Goal: Task Accomplishment & Management: Manage account settings

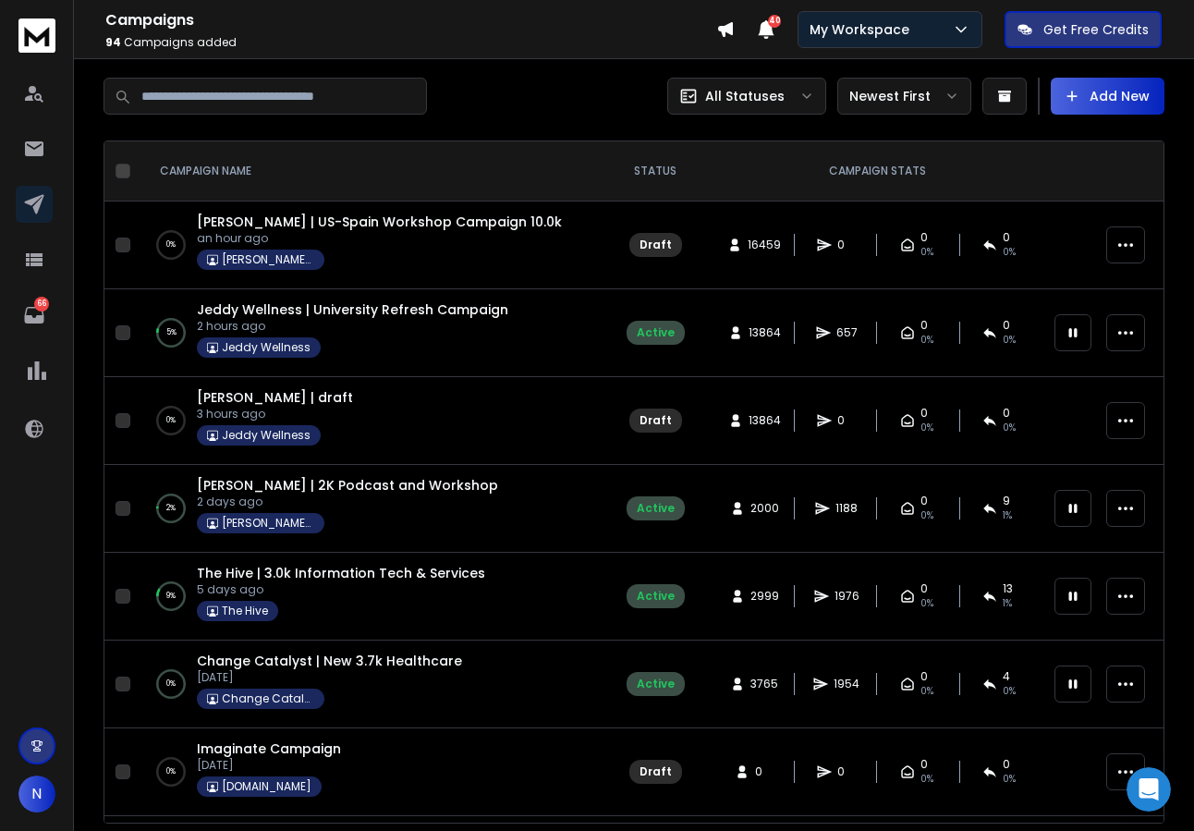
click at [896, 30] on p "My Workspace" at bounding box center [863, 29] width 107 height 18
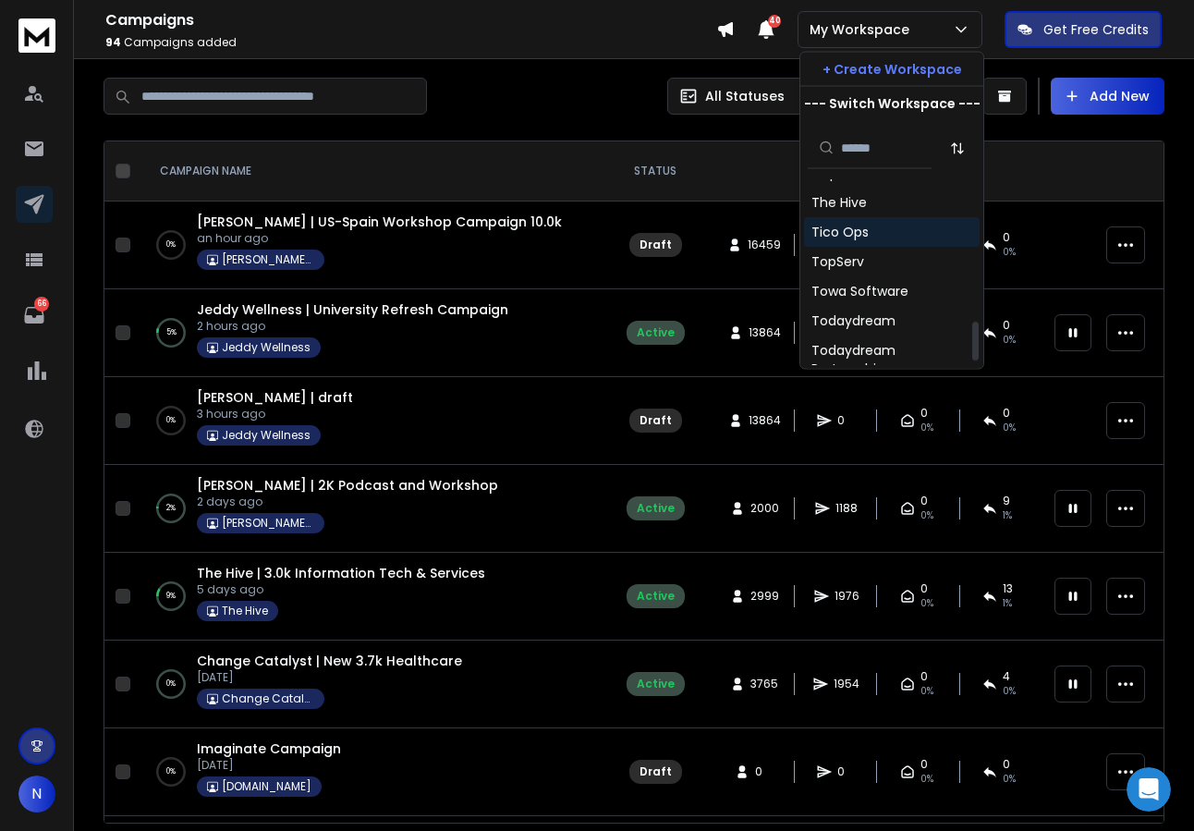
scroll to position [678, 0]
click at [855, 286] on div "Towa Software" at bounding box center [860, 290] width 97 height 18
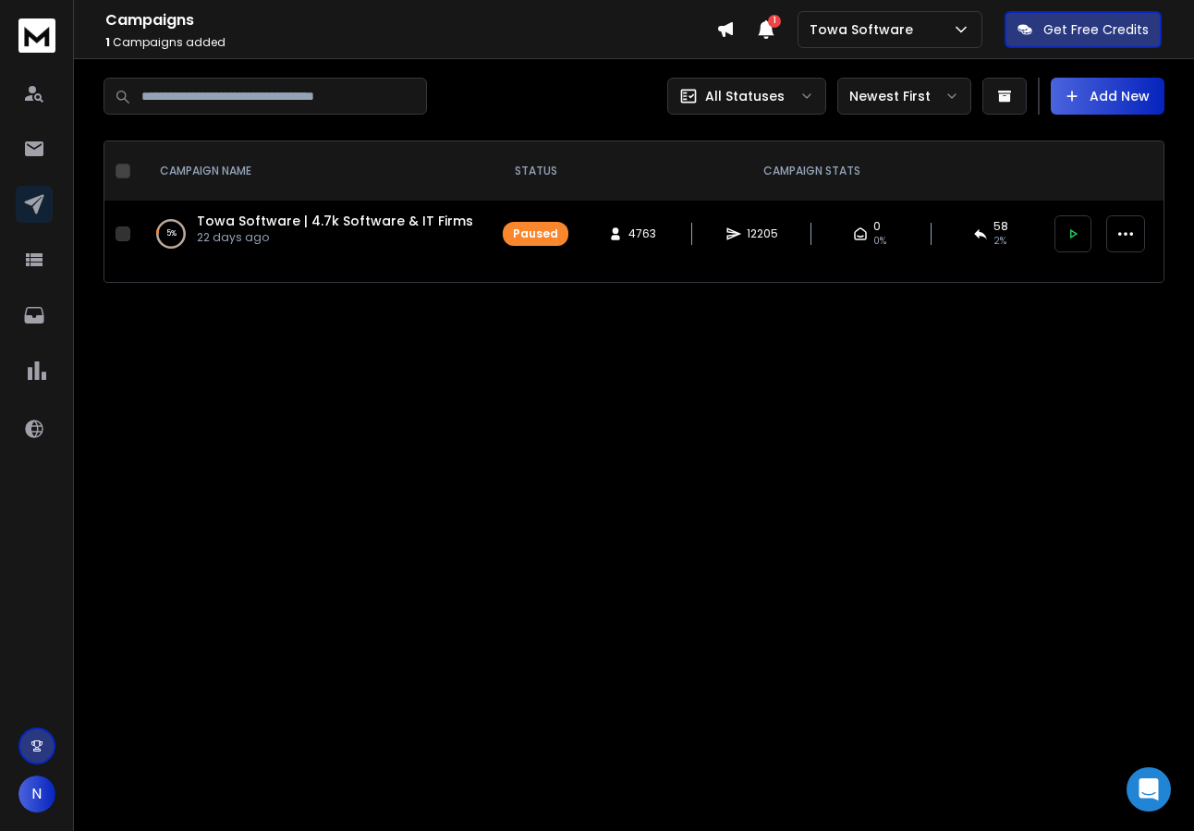
click at [370, 222] on span "Towa Software | 4.7k Software & IT Firms" at bounding box center [335, 221] width 276 height 18
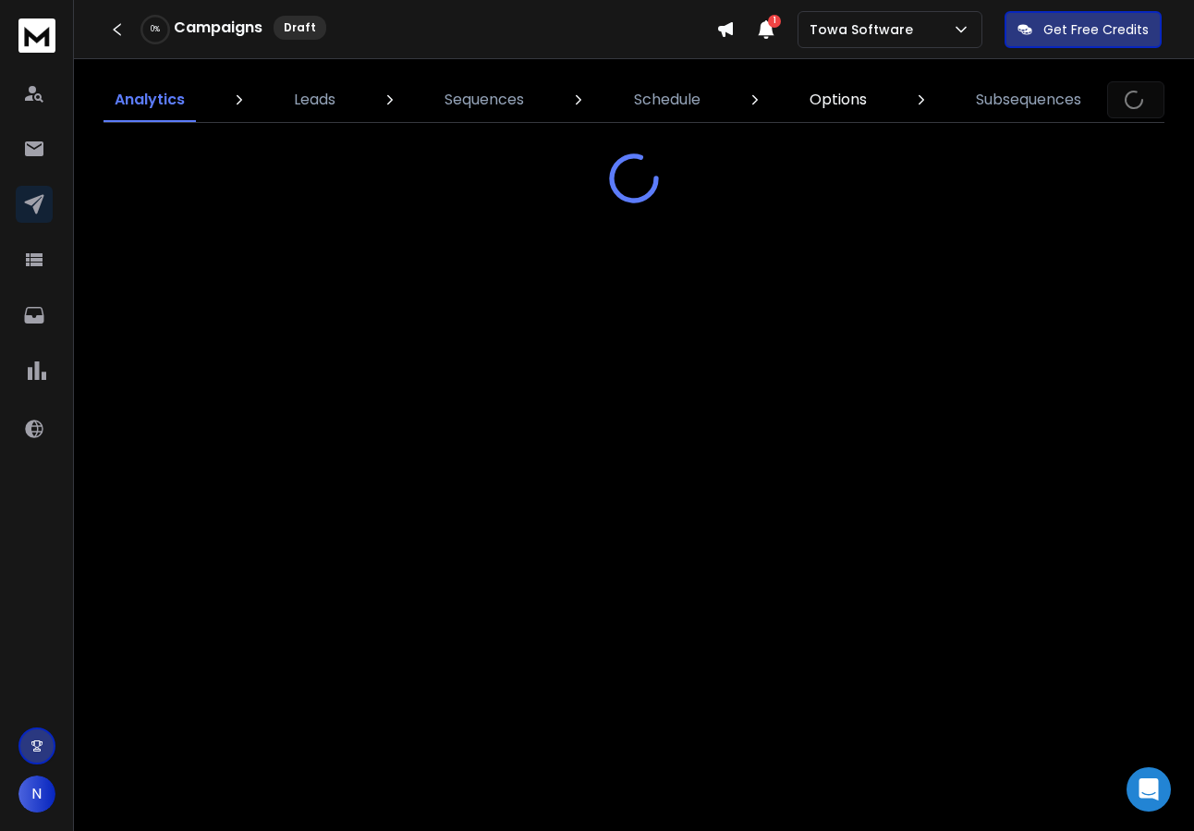
click at [838, 109] on p "Options" at bounding box center [838, 100] width 57 height 22
select select "*"
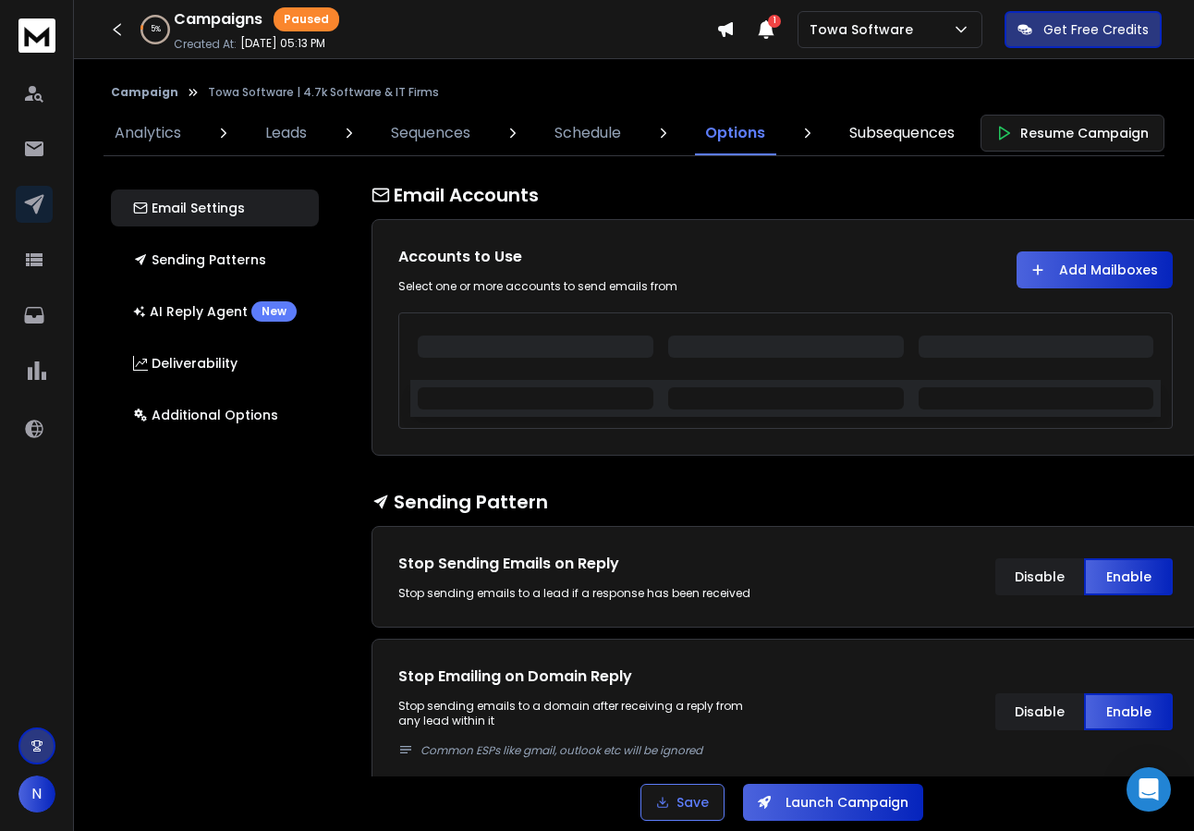
click at [911, 131] on p "Subsequences" at bounding box center [902, 133] width 105 height 22
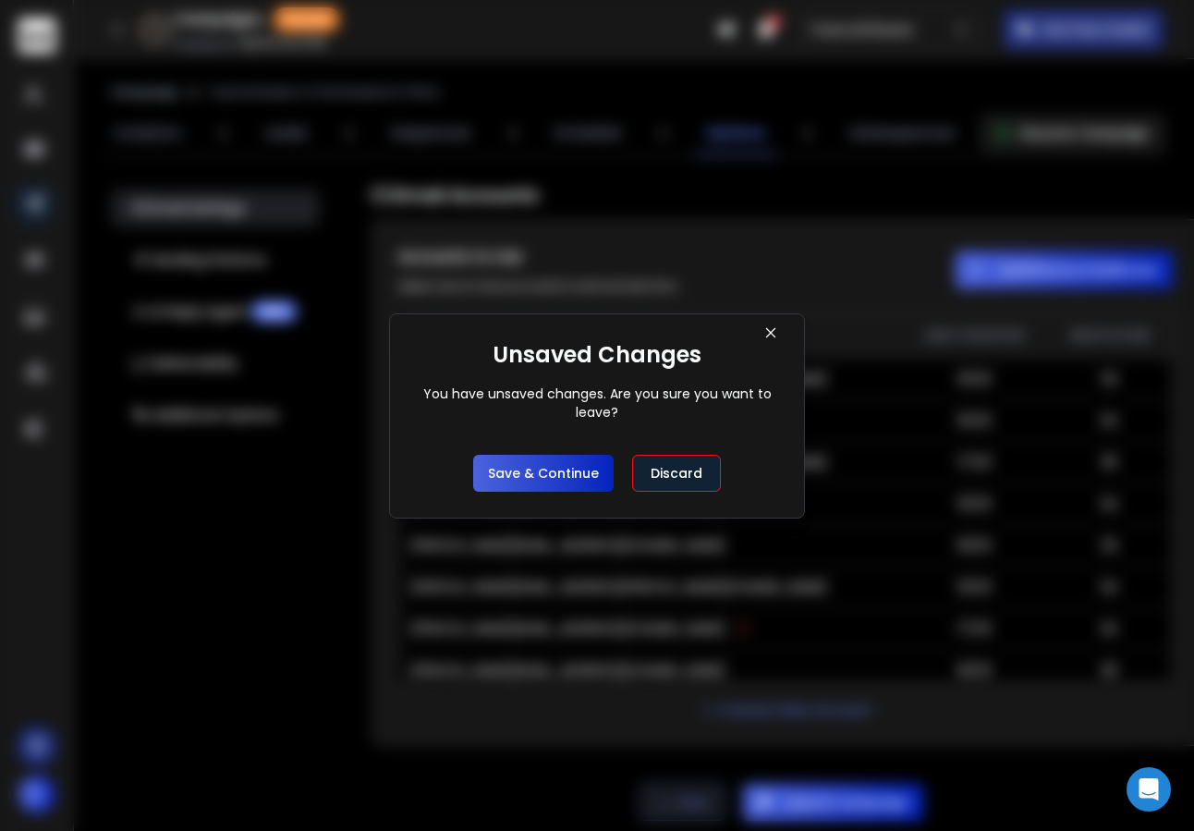
click at [525, 459] on button "Save & Continue" at bounding box center [543, 473] width 141 height 37
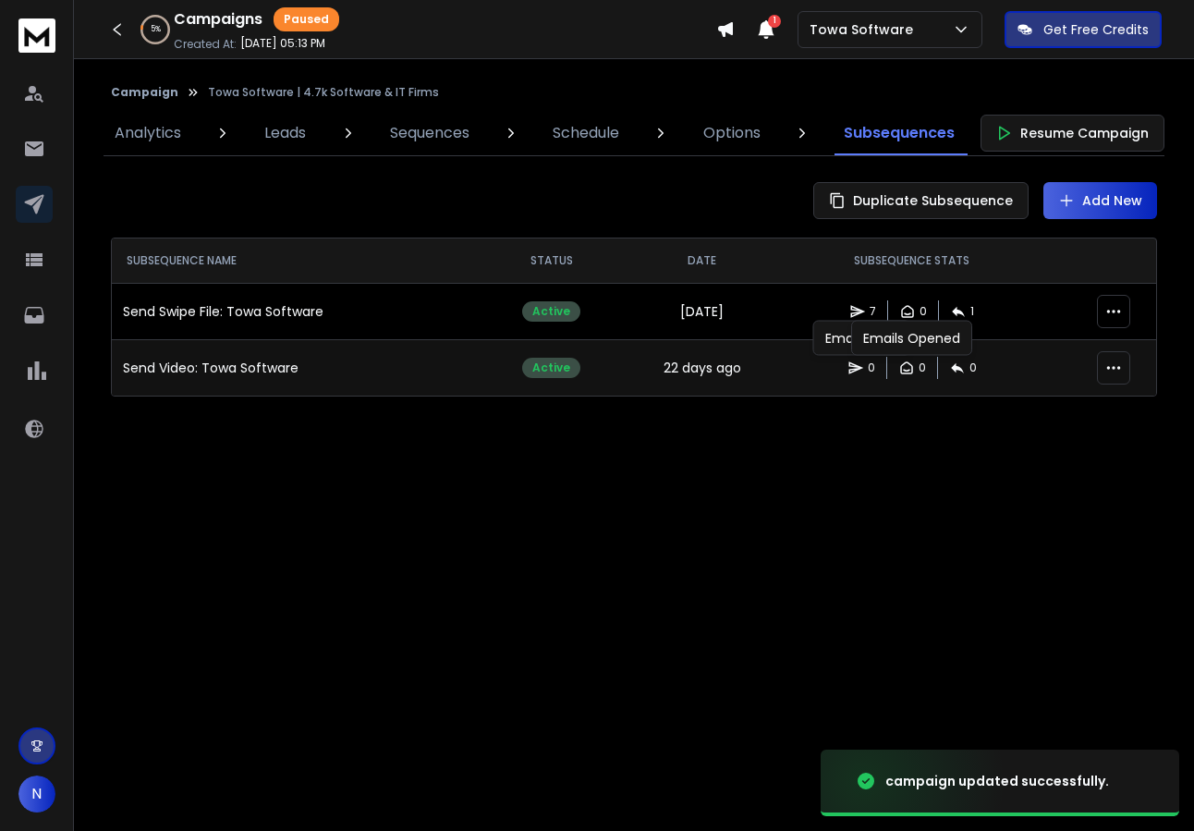
click at [913, 376] on div "0 0 0" at bounding box center [912, 368] width 231 height 22
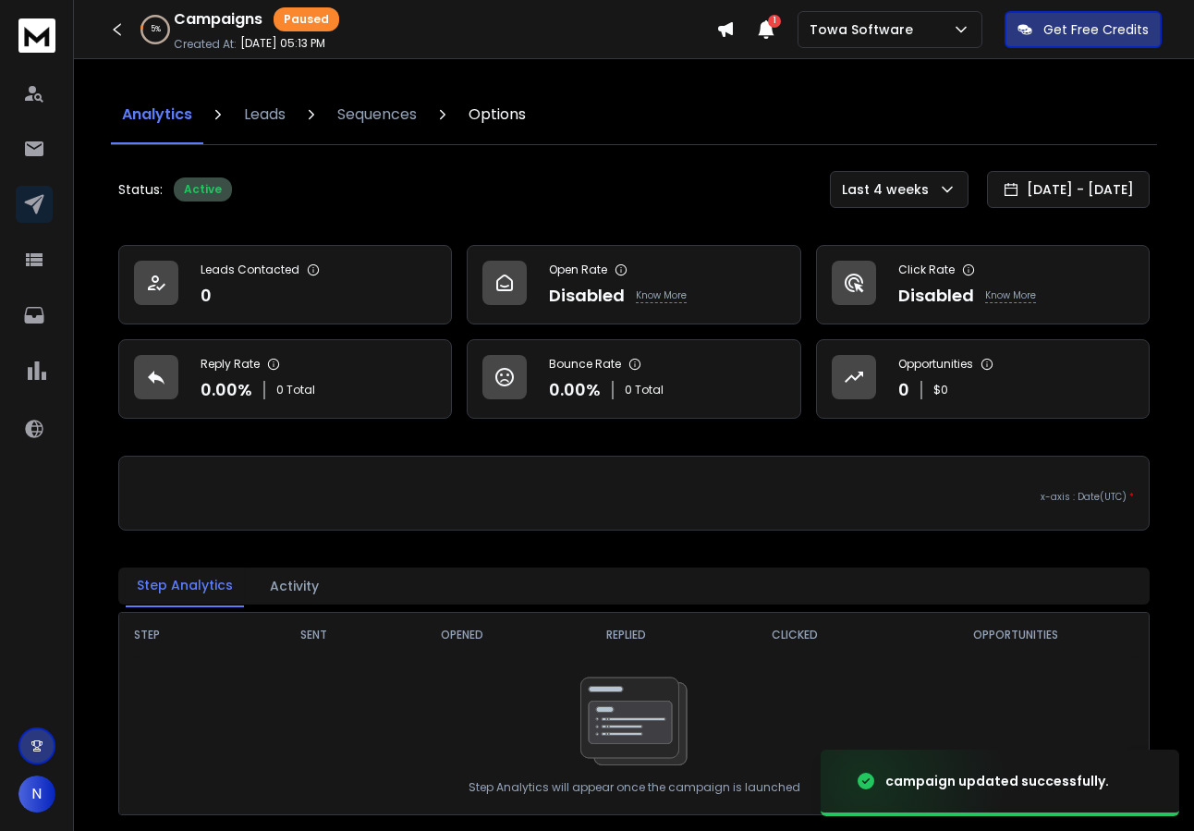
click at [507, 110] on p "Options" at bounding box center [497, 115] width 57 height 22
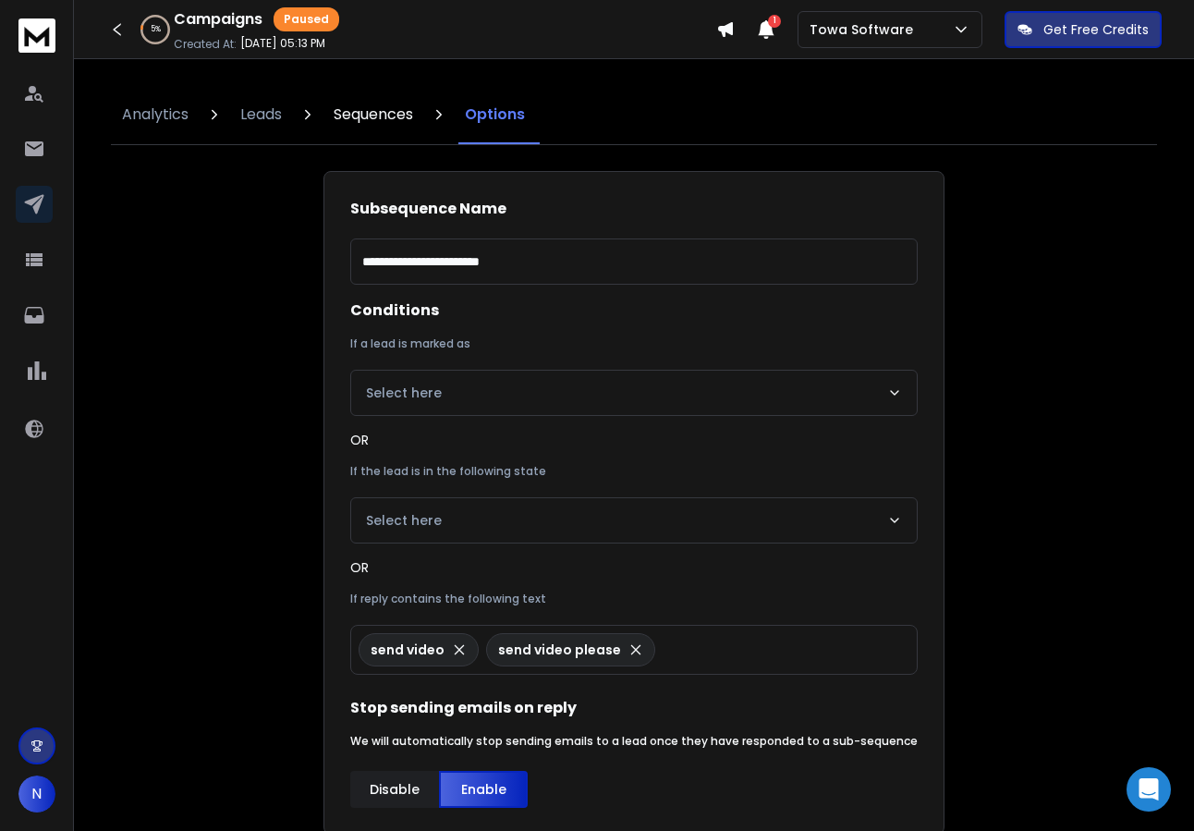
click at [367, 108] on p "Sequences" at bounding box center [374, 115] width 80 height 22
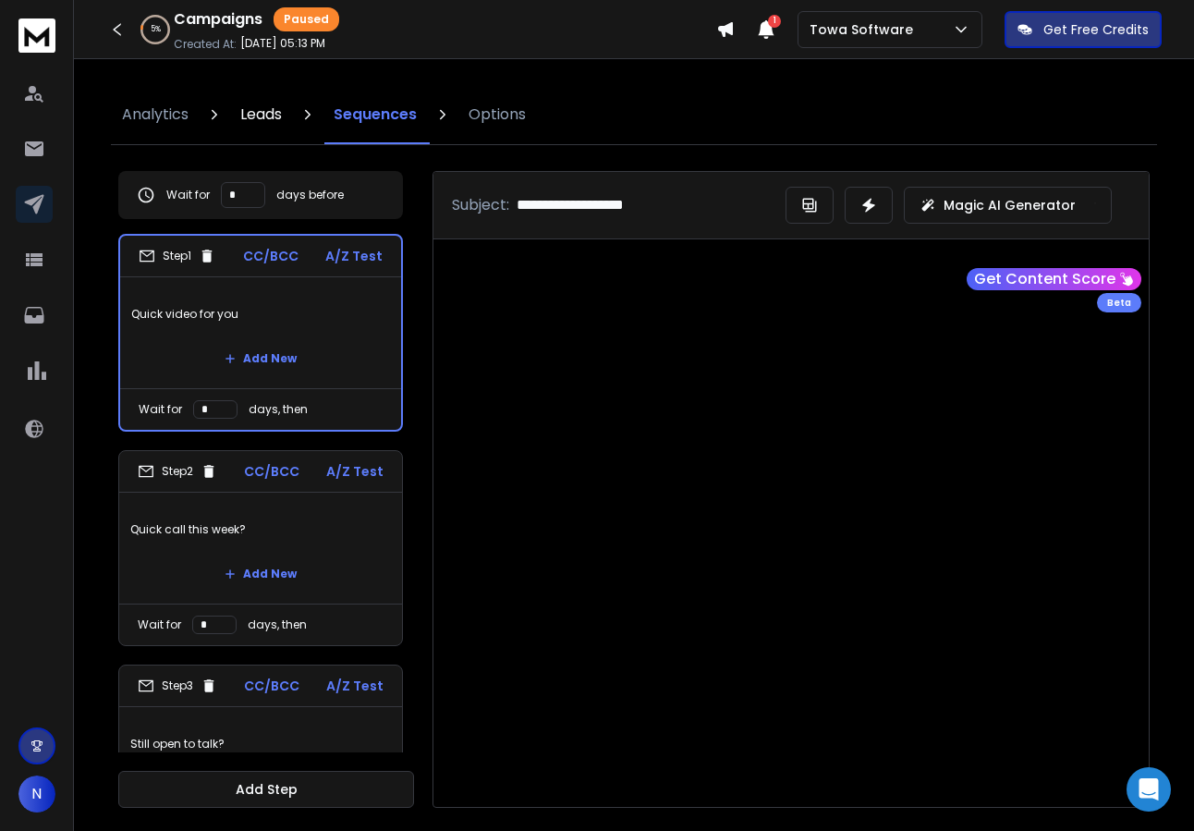
click at [256, 114] on p "Leads" at bounding box center [261, 115] width 42 height 22
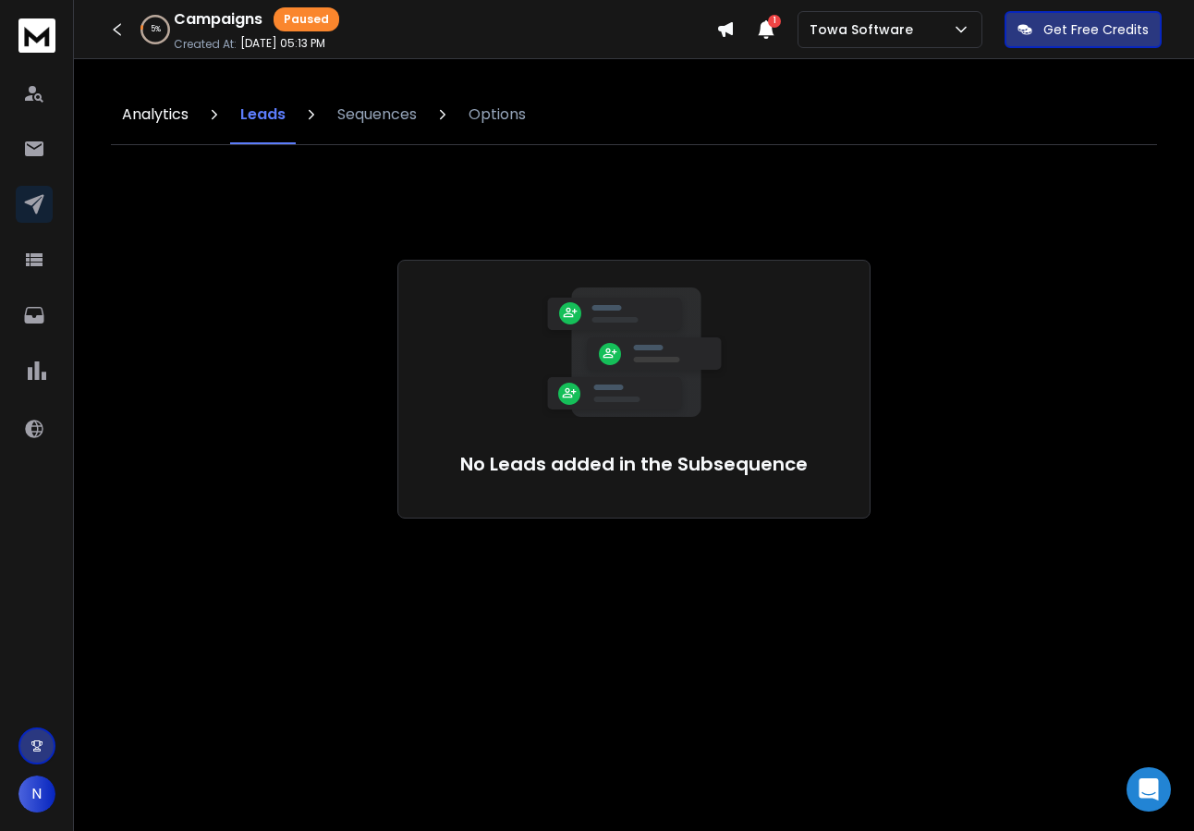
click at [171, 100] on link "Analytics" at bounding box center [155, 114] width 89 height 59
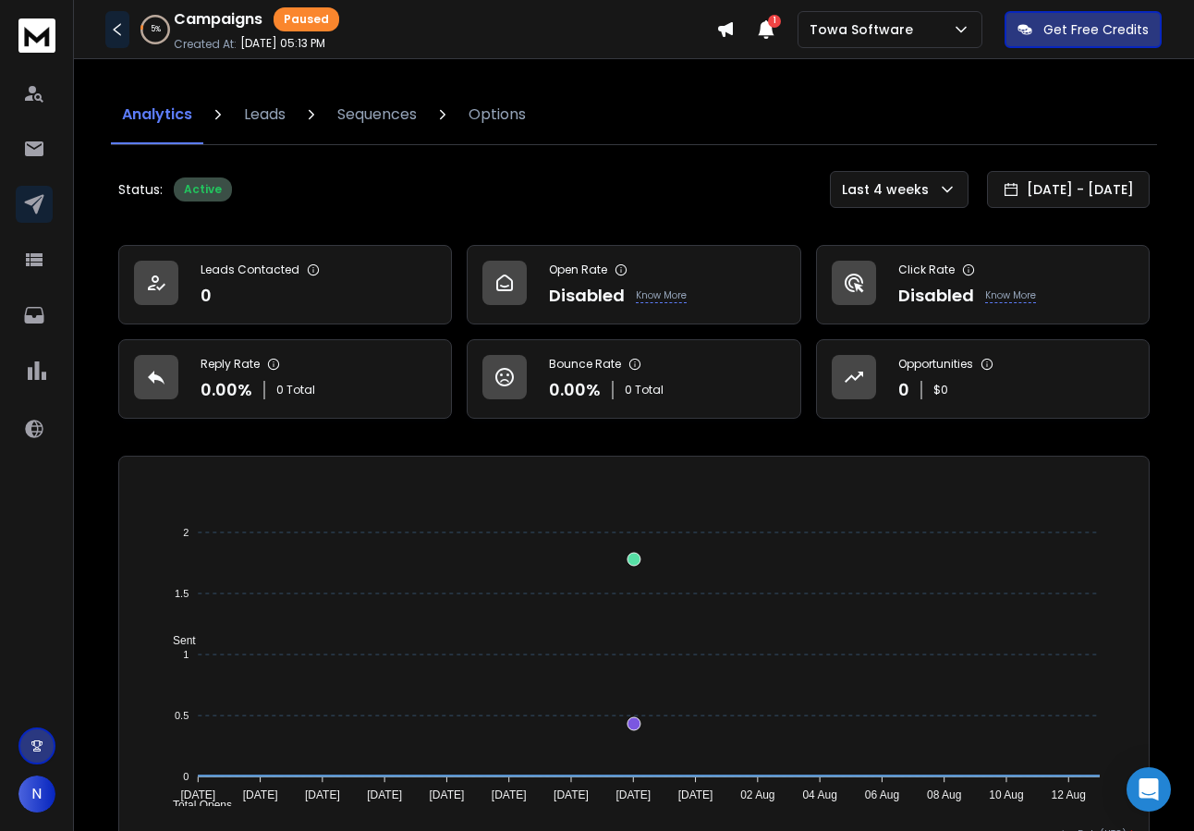
click at [127, 25] on button at bounding box center [117, 29] width 24 height 37
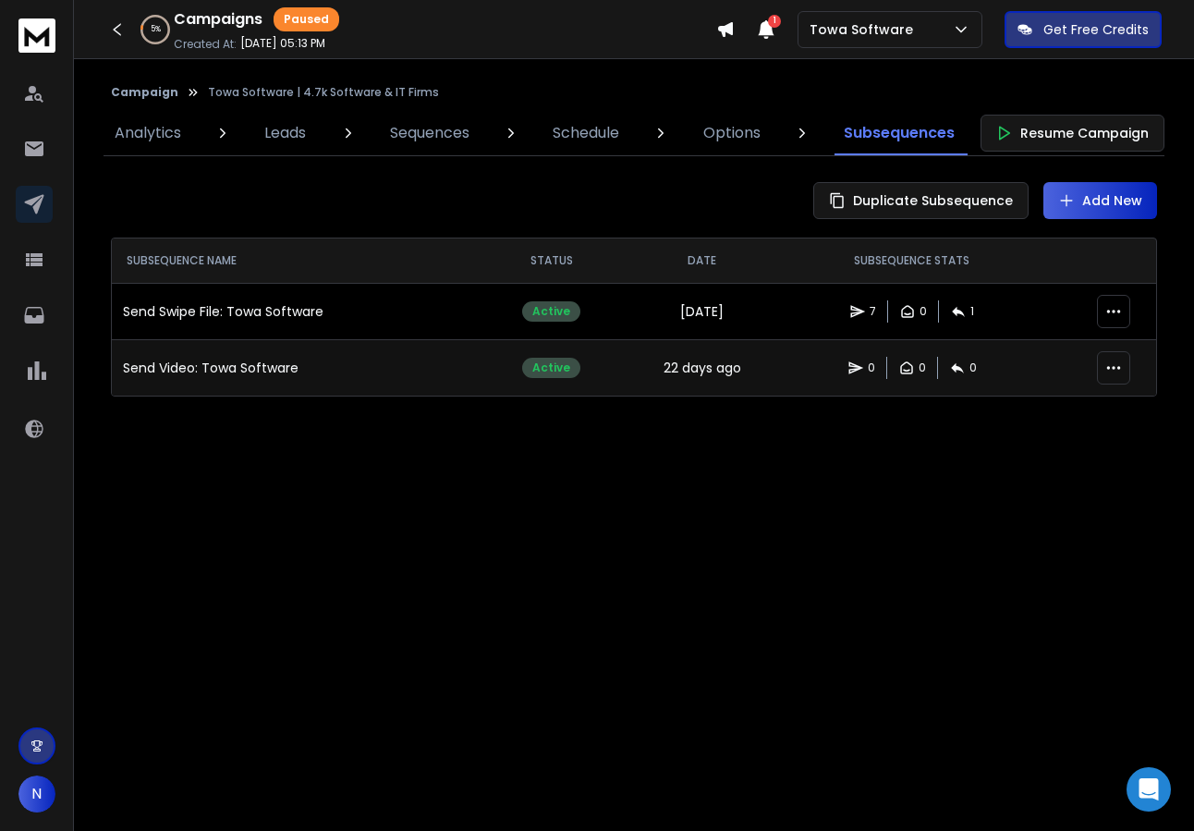
click at [1119, 367] on icon "button" at bounding box center [1114, 367] width 14 height 3
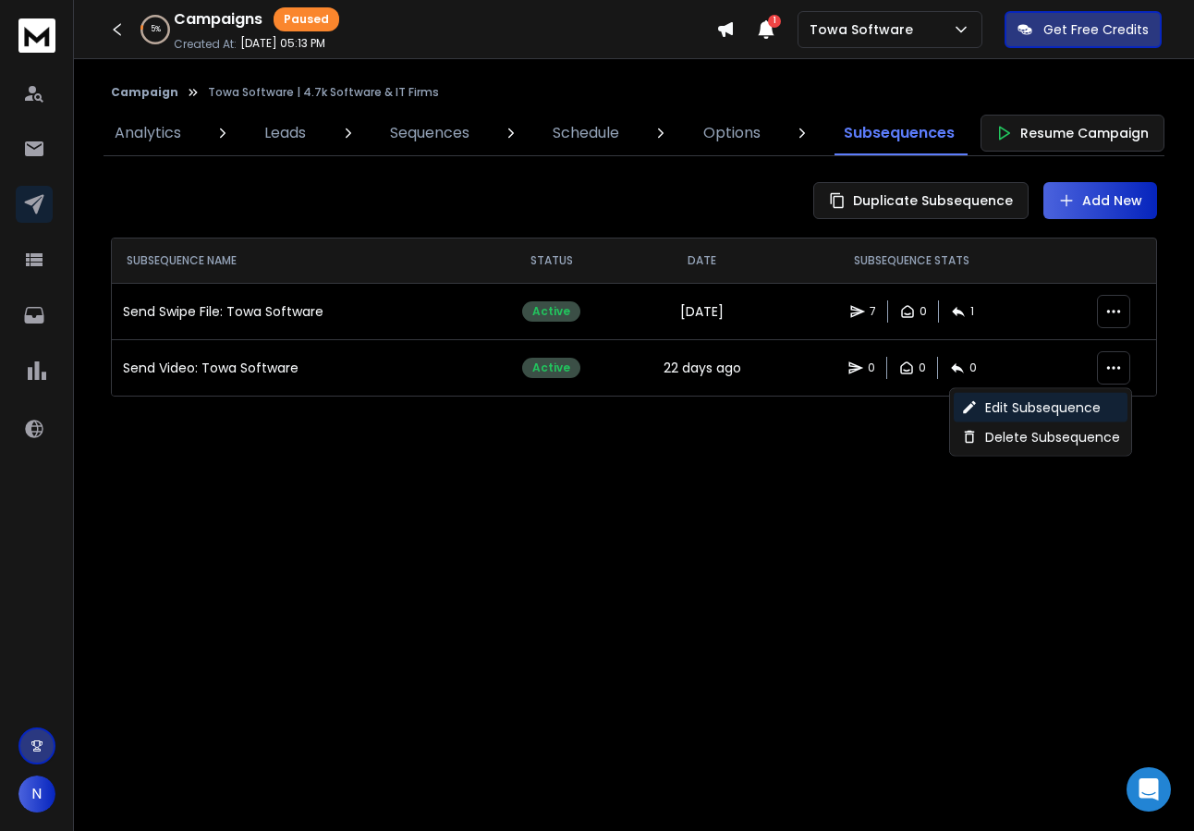
click at [1042, 410] on div "Edit Subsequence" at bounding box center [1031, 407] width 140 height 18
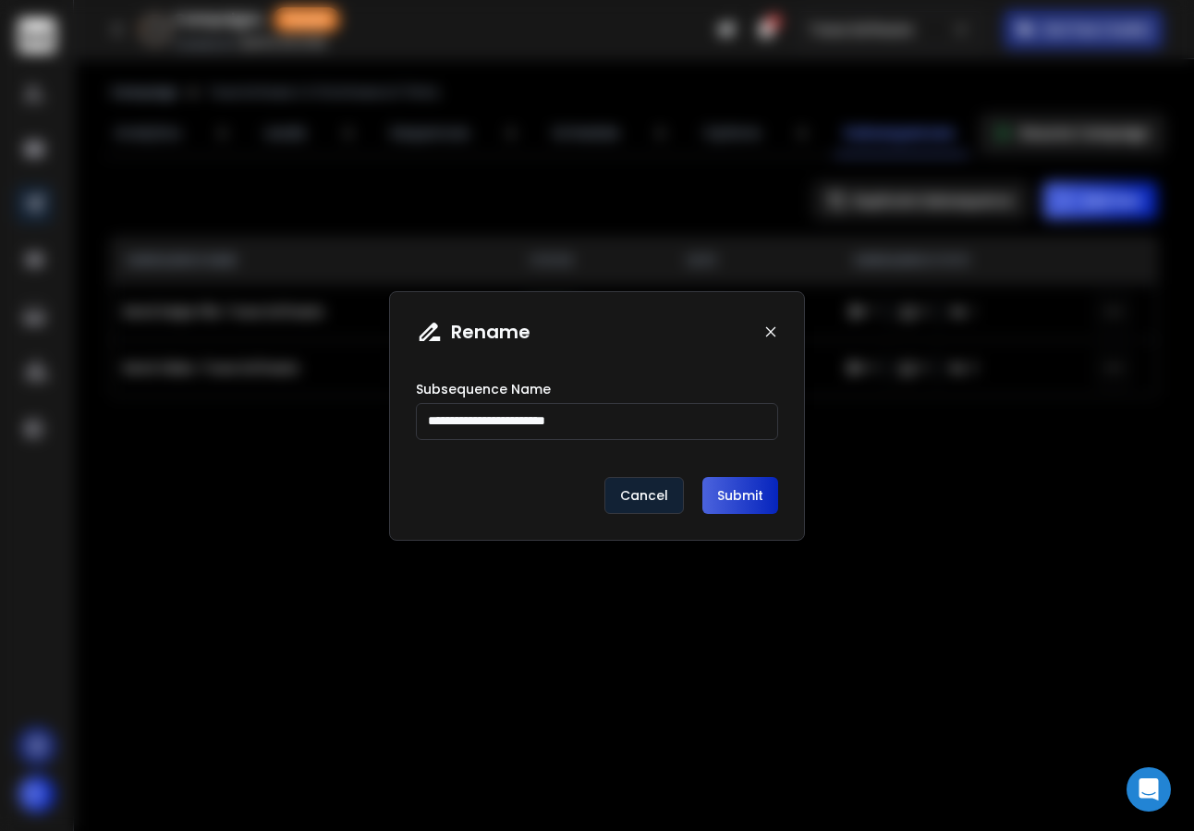
click at [612, 485] on p "Cancel" at bounding box center [645, 495] width 80 height 37
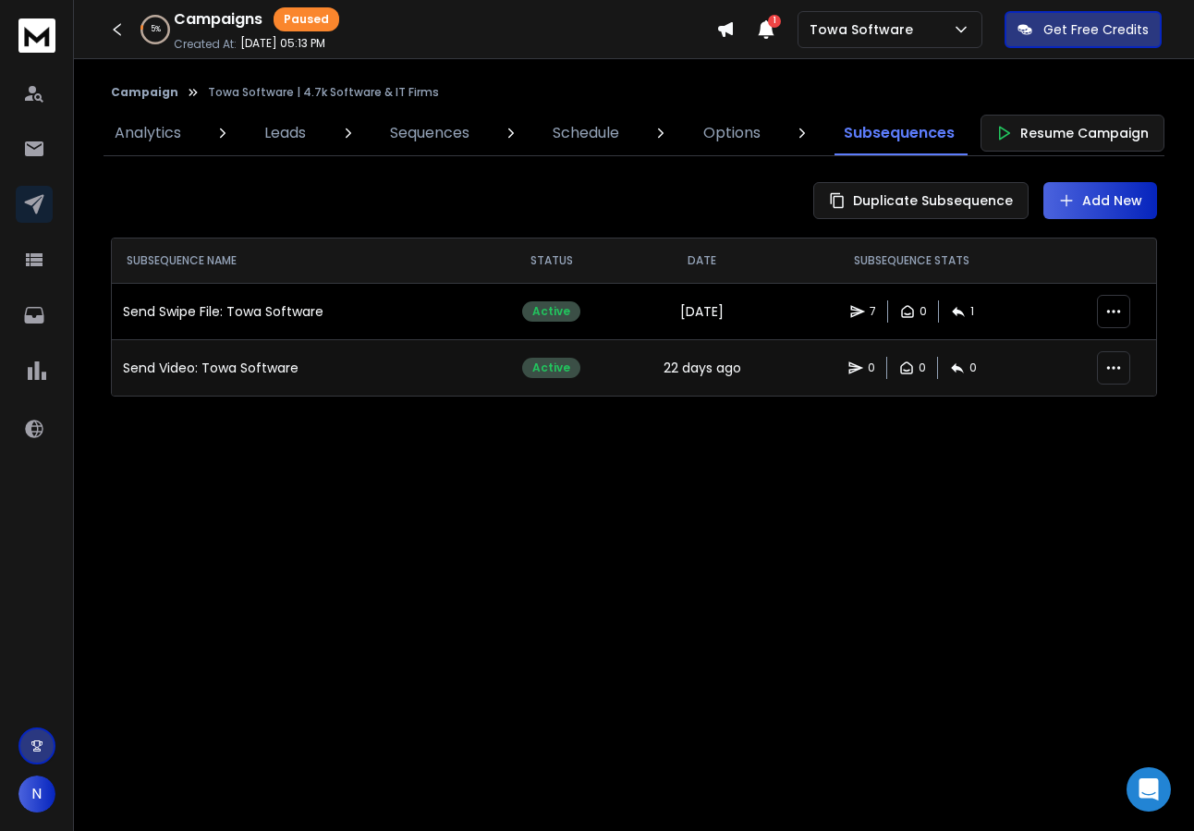
click at [1122, 365] on button "button" at bounding box center [1113, 367] width 33 height 33
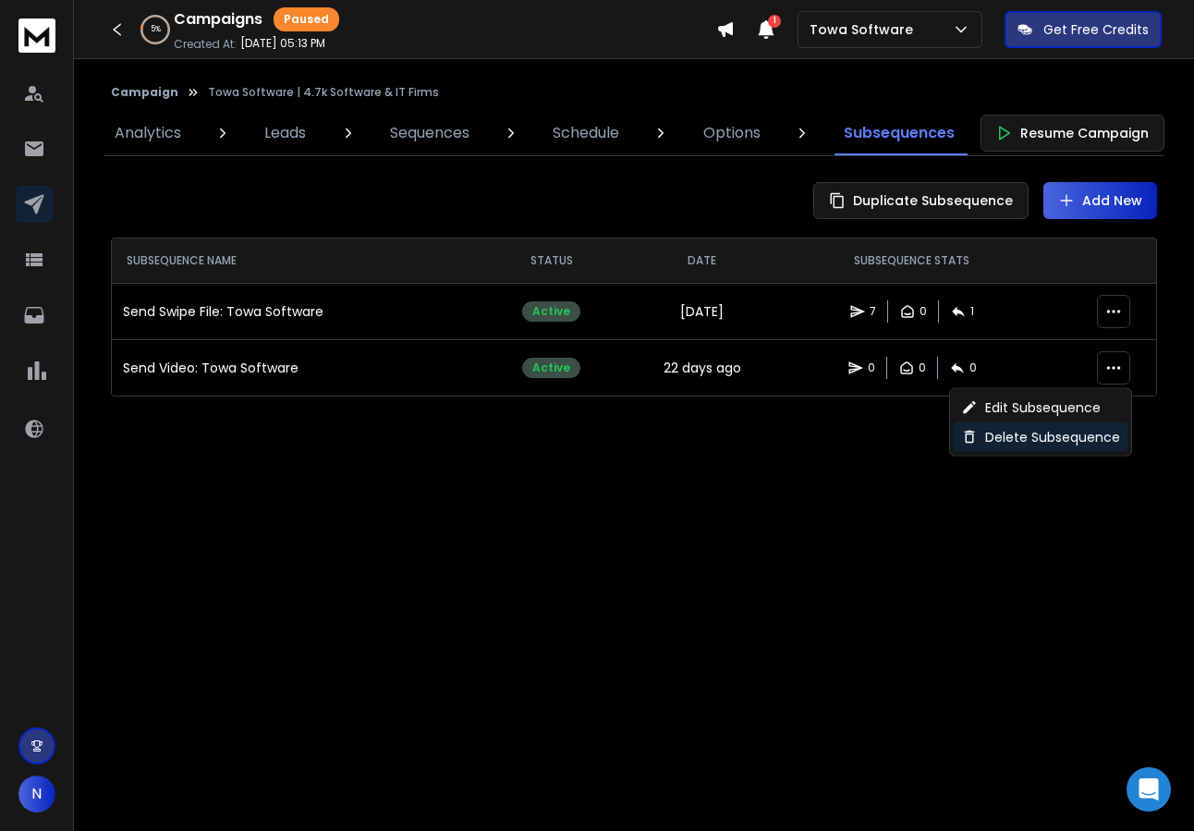
click at [739, 511] on div "Get only verified leads with our AI-powered Lead Finder, starting at $22/mo Try…" at bounding box center [597, 415] width 1194 height 831
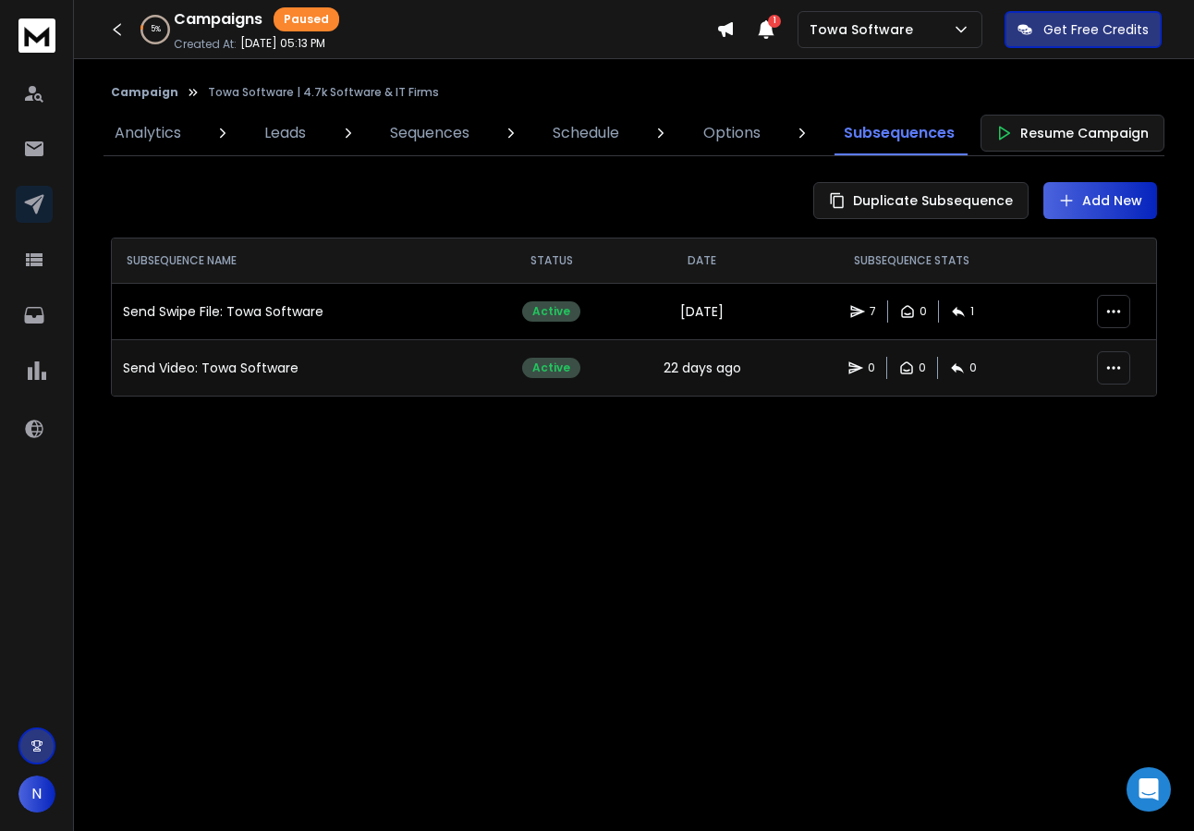
click at [767, 352] on td "22 days ago" at bounding box center [701, 367] width 167 height 56
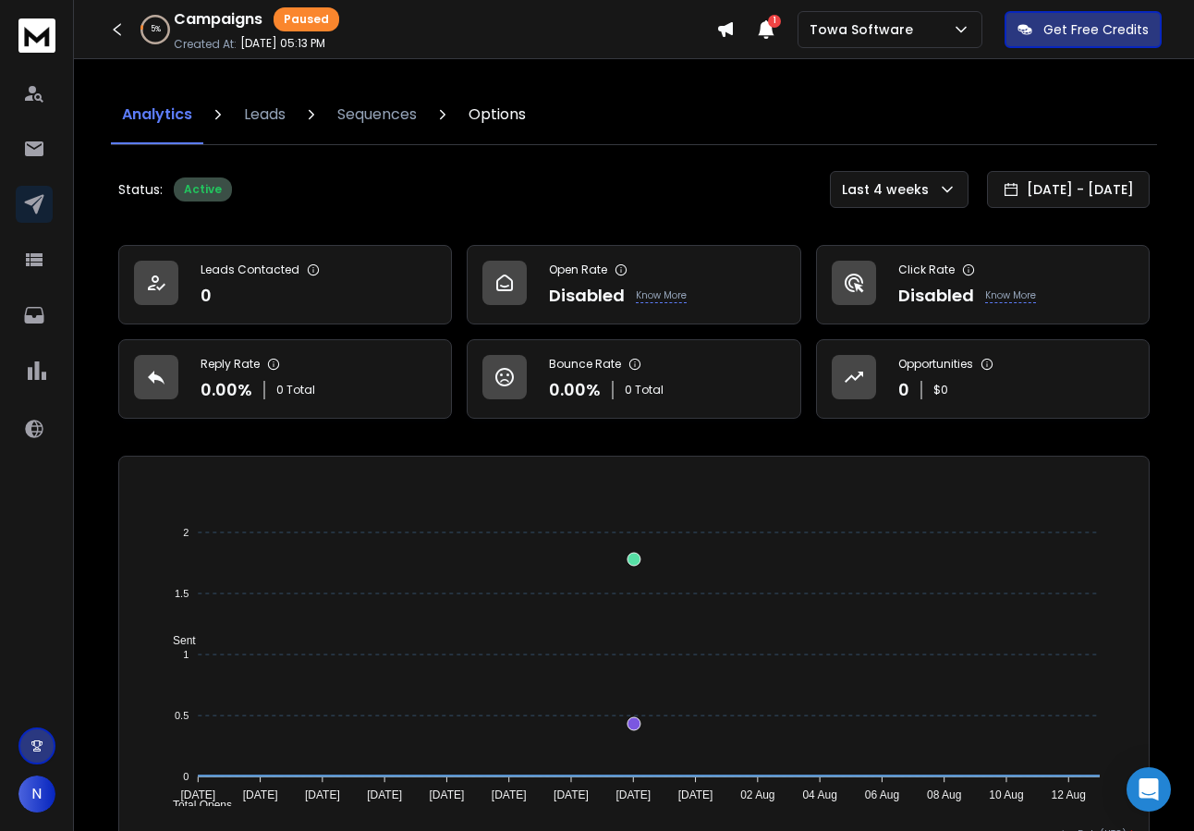
click at [495, 120] on p "Options" at bounding box center [497, 115] width 57 height 22
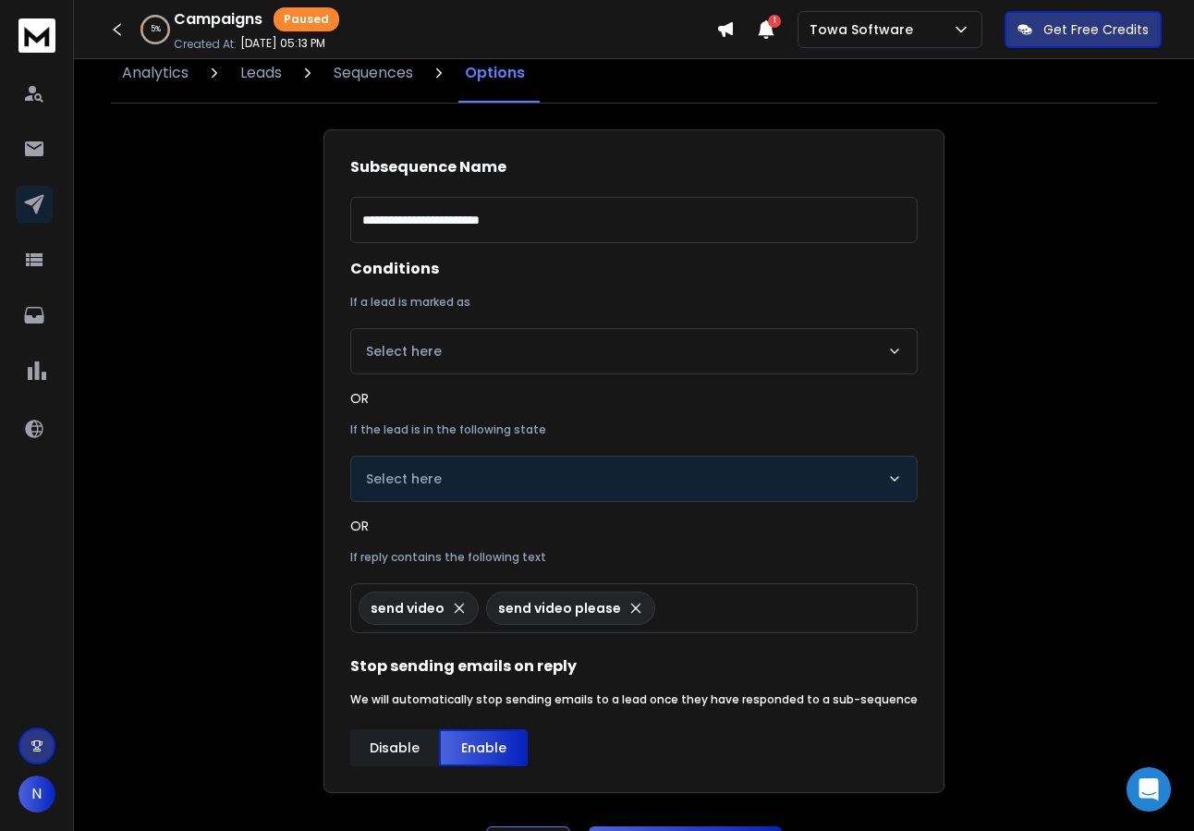
scroll to position [107, 0]
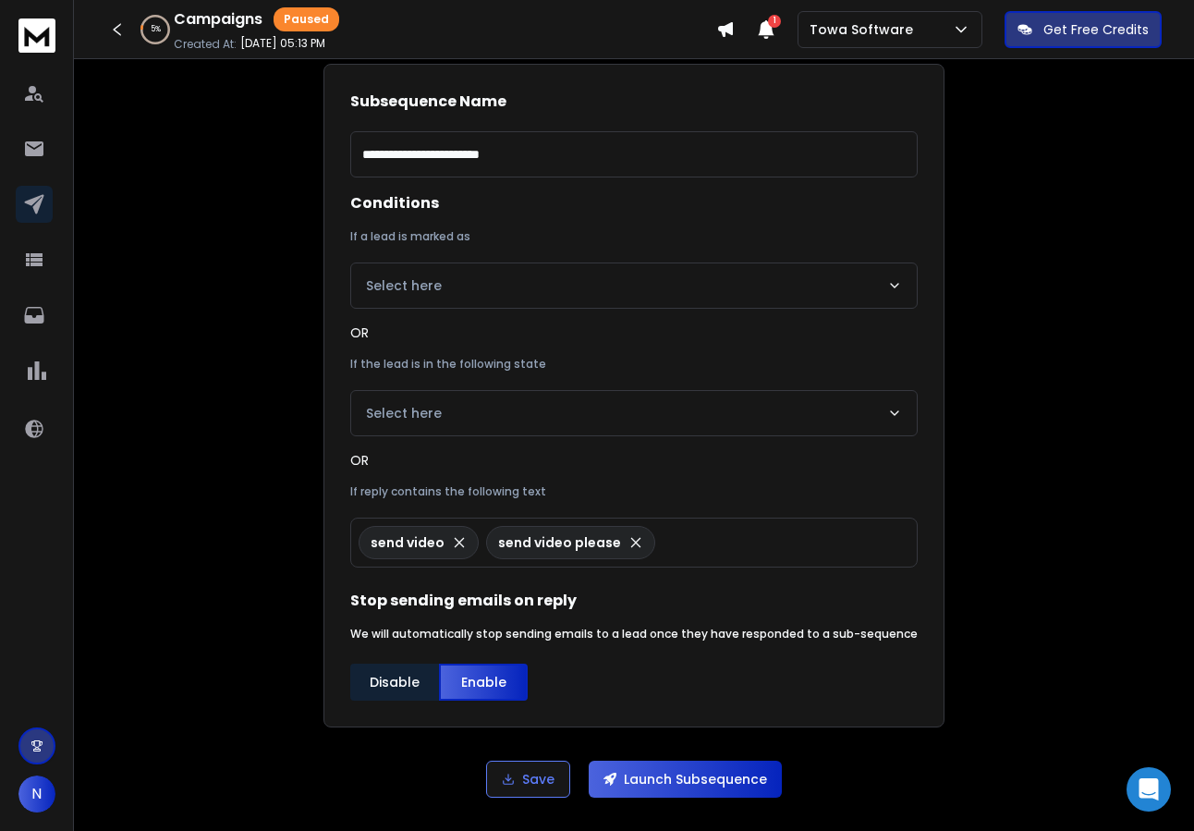
click at [410, 684] on button "Disable" at bounding box center [394, 682] width 89 height 37
click at [484, 681] on button "Enable" at bounding box center [483, 682] width 89 height 37
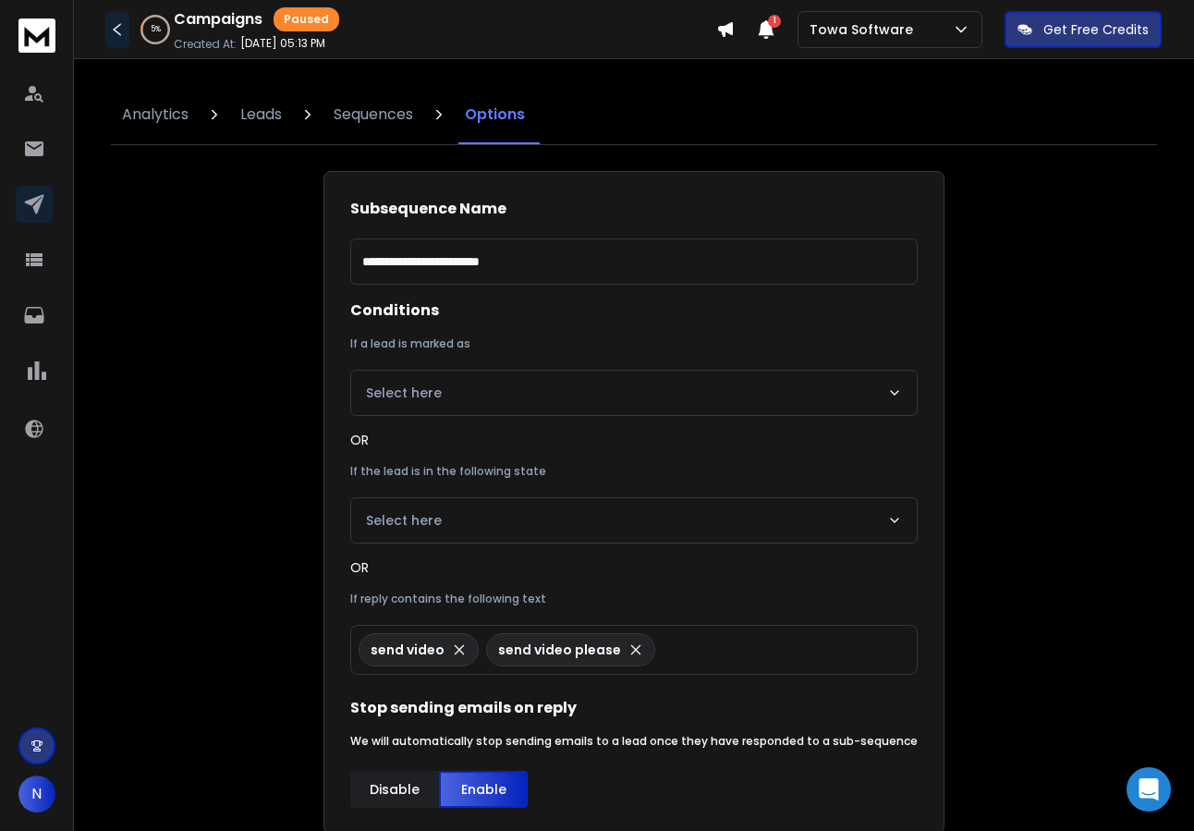
click at [113, 27] on icon at bounding box center [117, 29] width 17 height 17
